Goal: Task Accomplishment & Management: Manage account settings

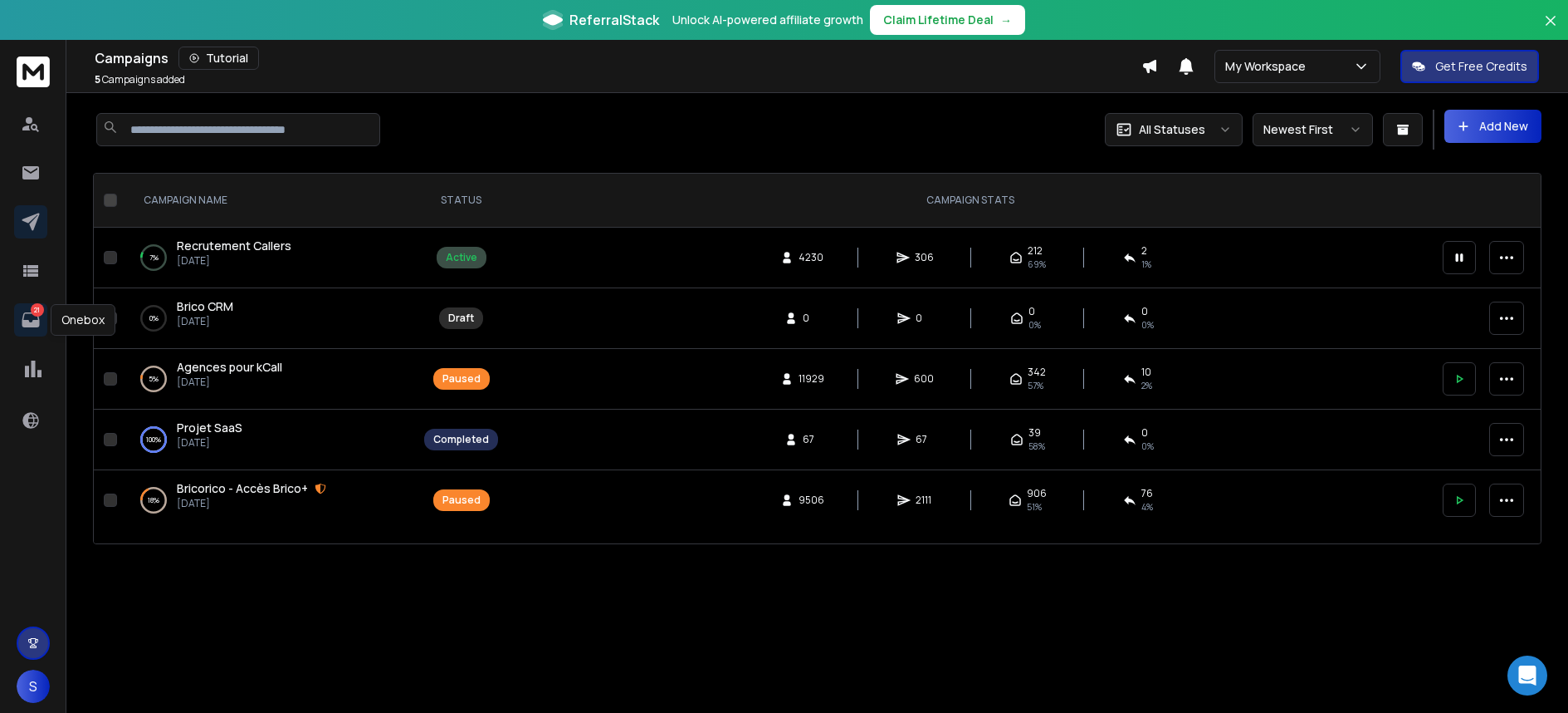
click at [33, 327] on icon at bounding box center [31, 319] width 20 height 20
click at [249, 245] on span "Recrutement Callers" at bounding box center [234, 246] width 115 height 16
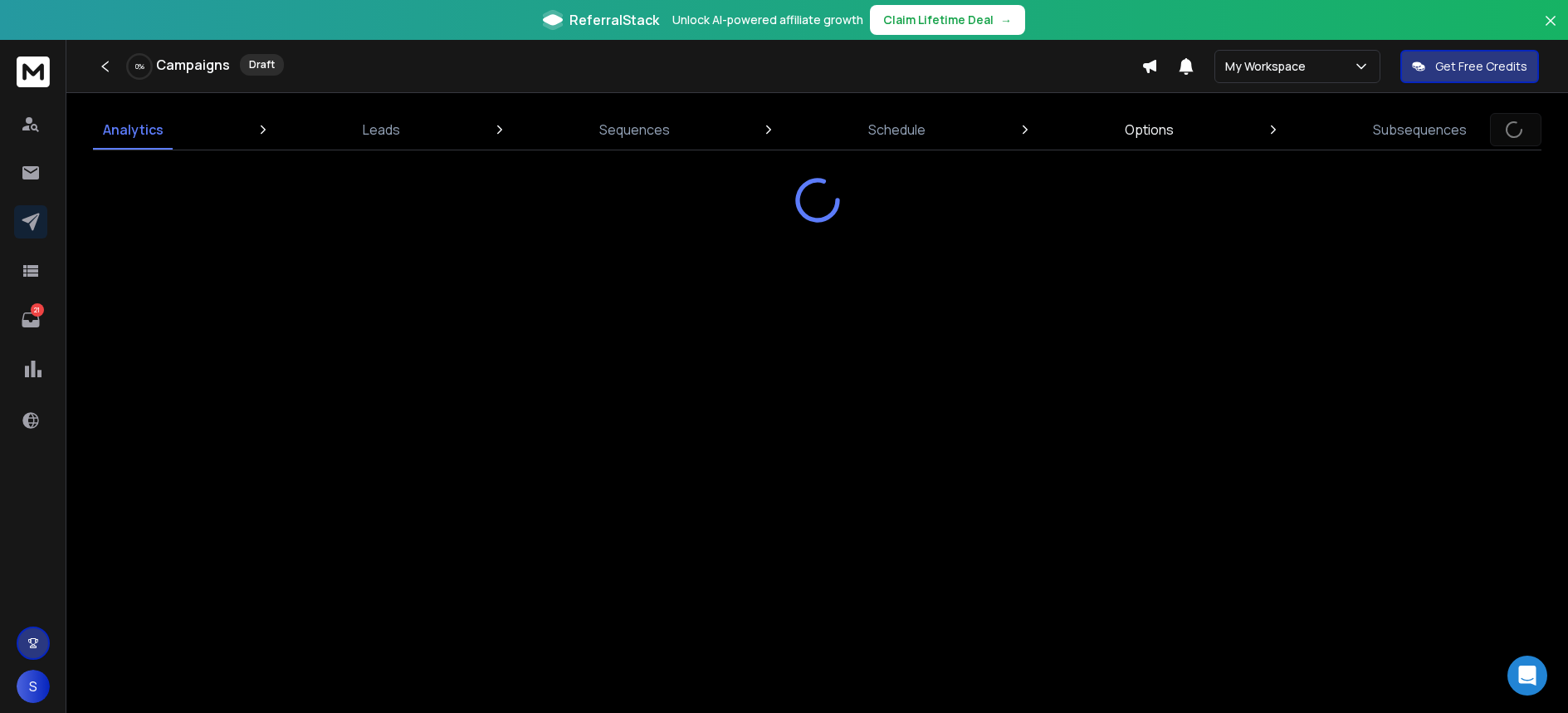
click at [1151, 139] on p "Options" at bounding box center [1149, 130] width 49 height 20
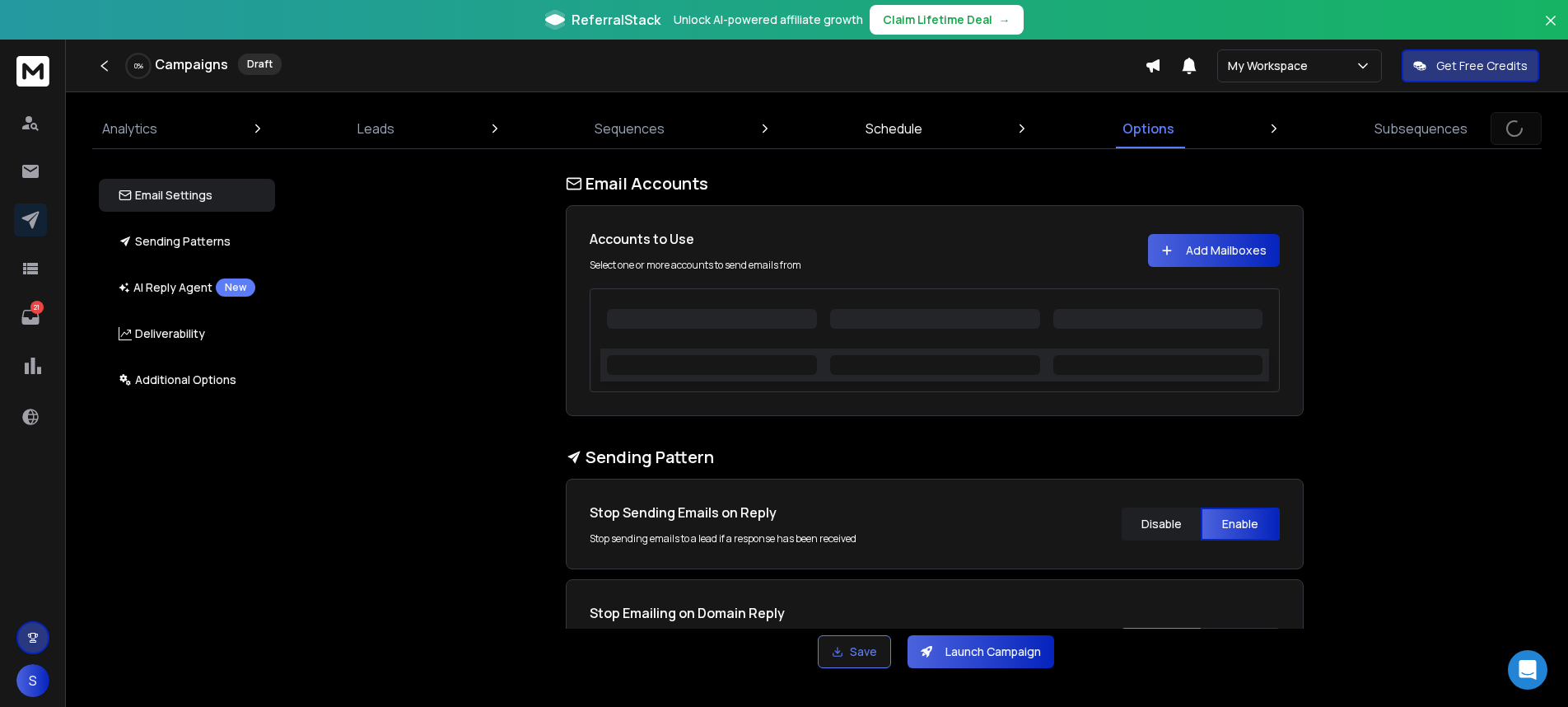
click at [922, 135] on p "Schedule" at bounding box center [894, 129] width 57 height 20
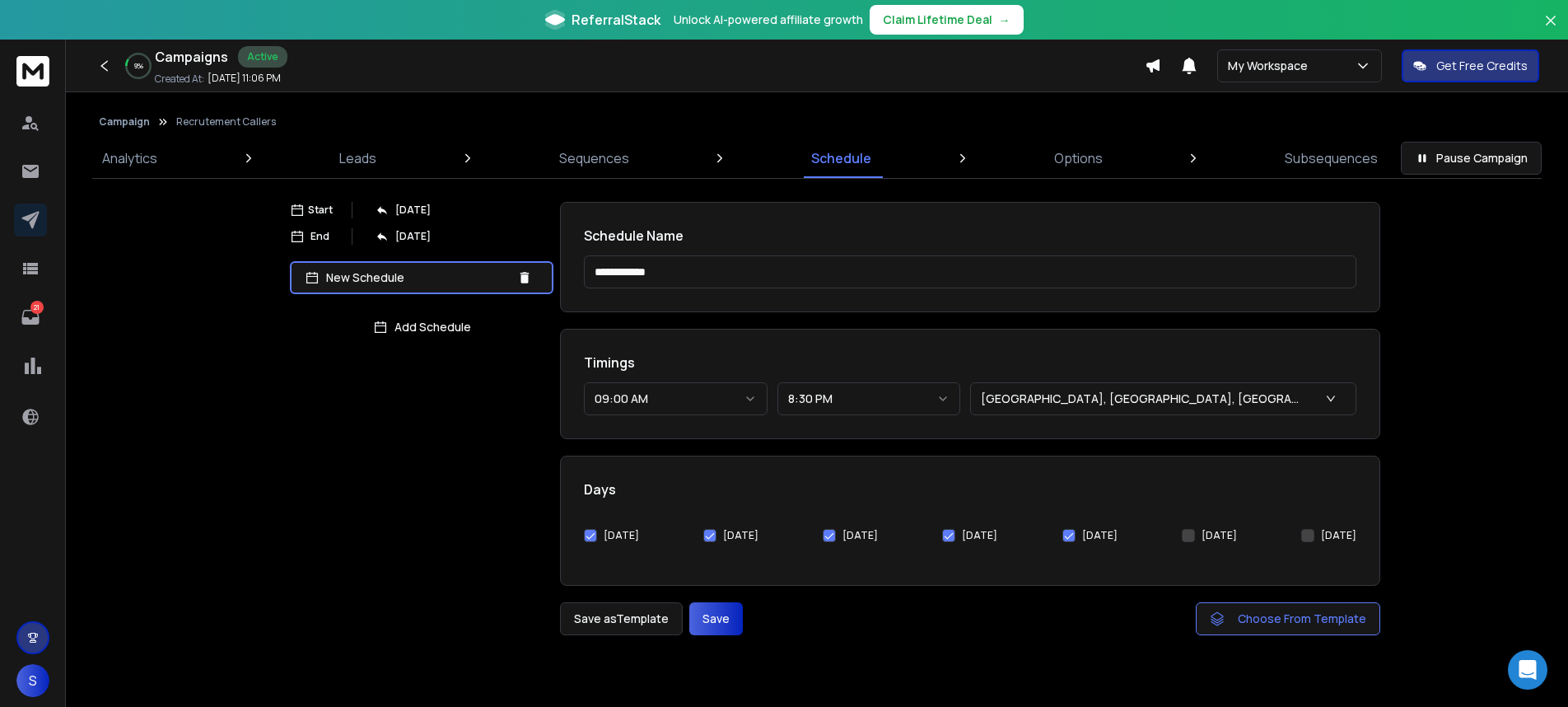
click at [1182, 541] on div "Saturday" at bounding box center [1209, 535] width 55 height 13
click at [1301, 536] on div "Sunday" at bounding box center [1328, 535] width 55 height 13
drag, startPoint x: 1157, startPoint y: 535, endPoint x: 1167, endPoint y: 538, distance: 10.4
click at [1182, 536] on button "Saturday" at bounding box center [1188, 535] width 13 height 13
click at [1301, 538] on button "Sunday" at bounding box center [1307, 535] width 13 height 13
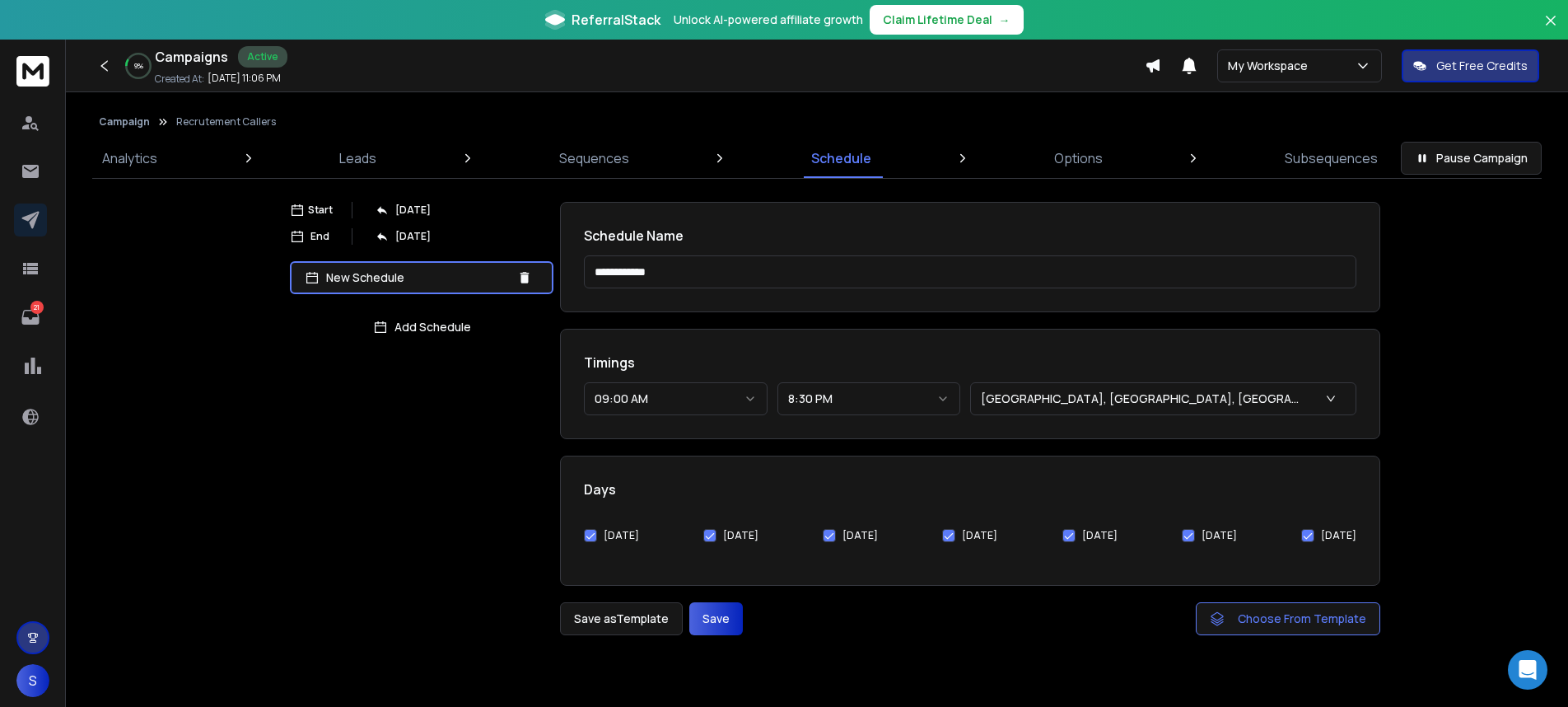
click at [727, 618] on button "Save" at bounding box center [716, 619] width 53 height 33
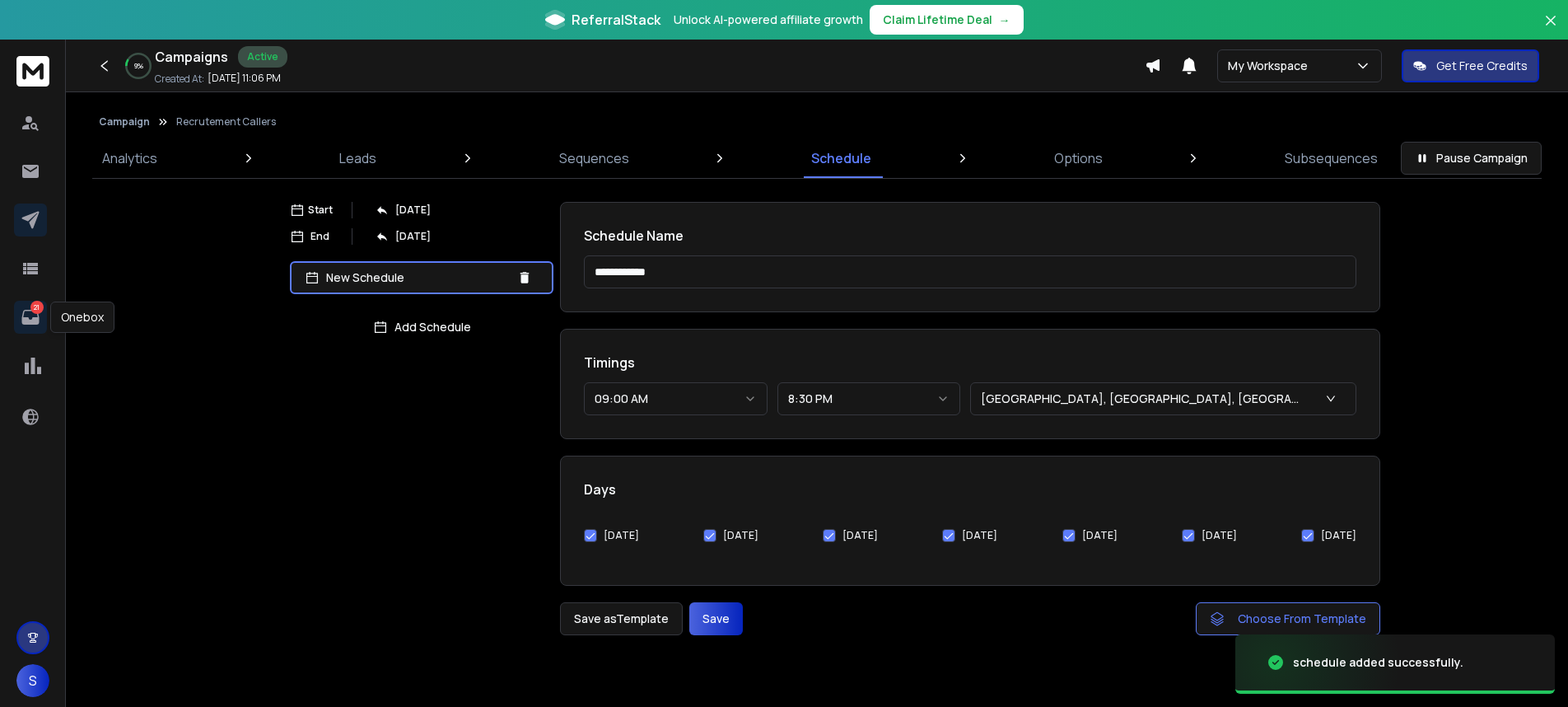
click at [27, 327] on link "21" at bounding box center [30, 318] width 33 height 33
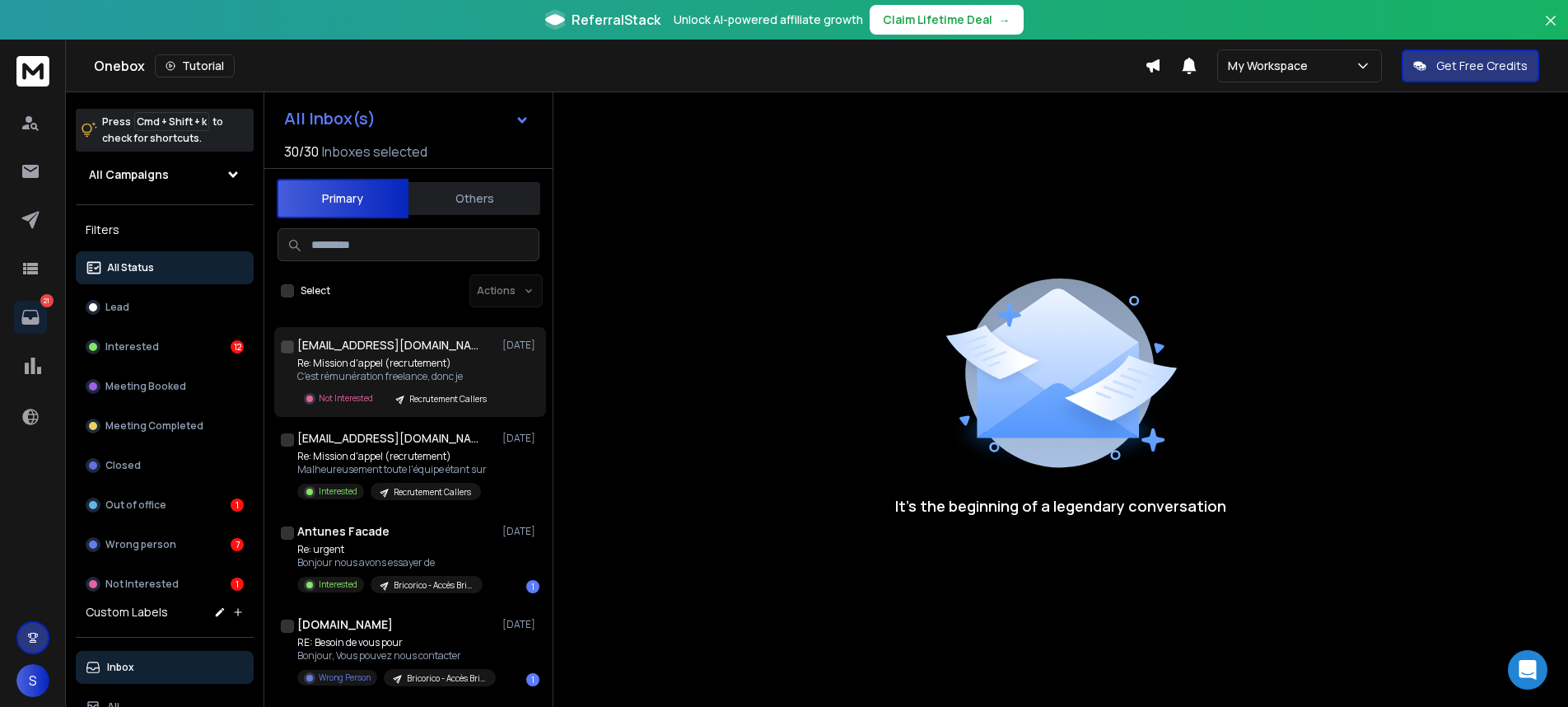
click at [409, 372] on p "C'est rémunération freelance, donc je" at bounding box center [395, 376] width 198 height 13
